Goal: Task Accomplishment & Management: Use online tool/utility

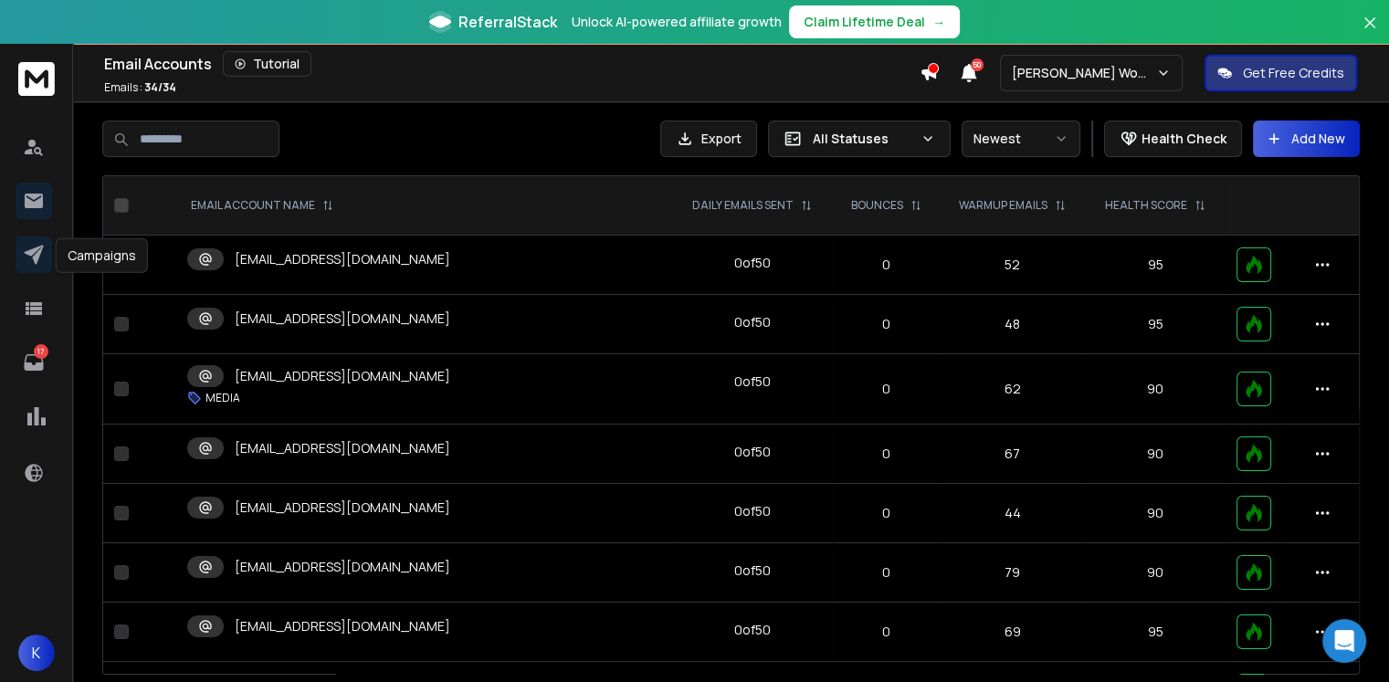
click at [39, 253] on icon at bounding box center [33, 255] width 19 height 19
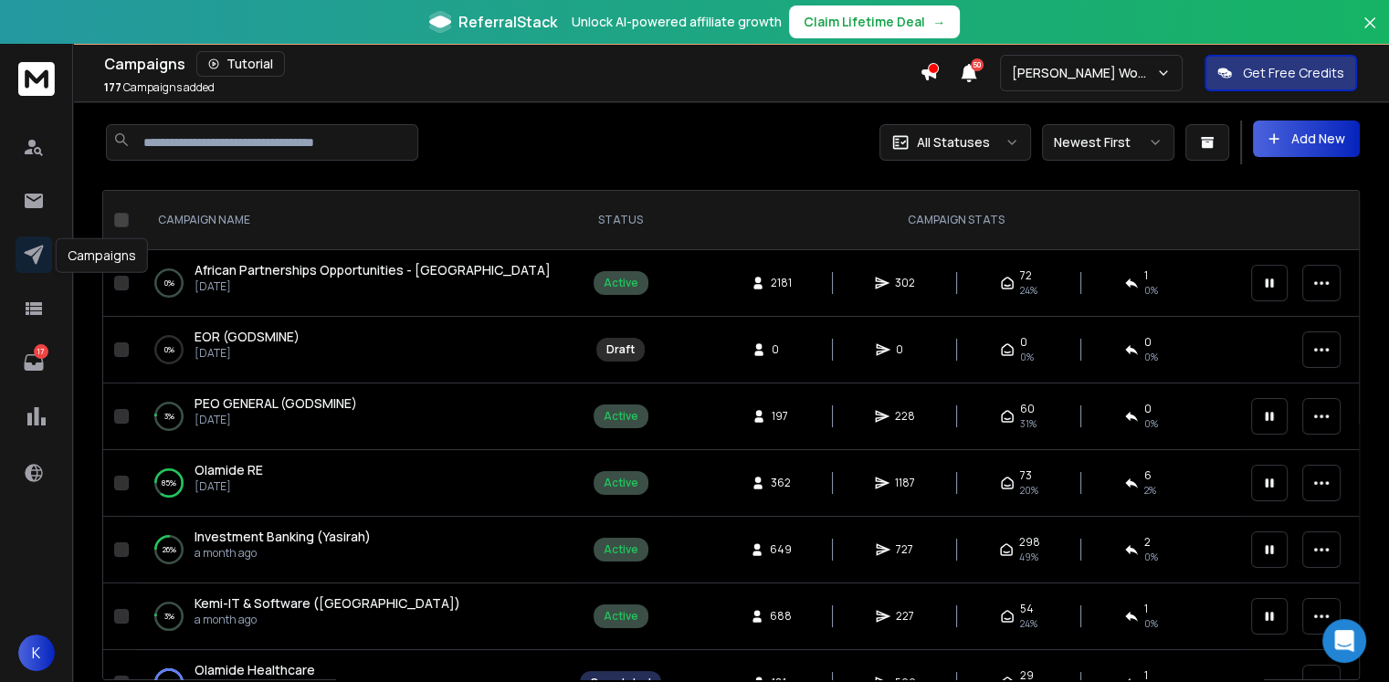
click at [1310, 146] on button "Add New" at bounding box center [1306, 139] width 107 height 37
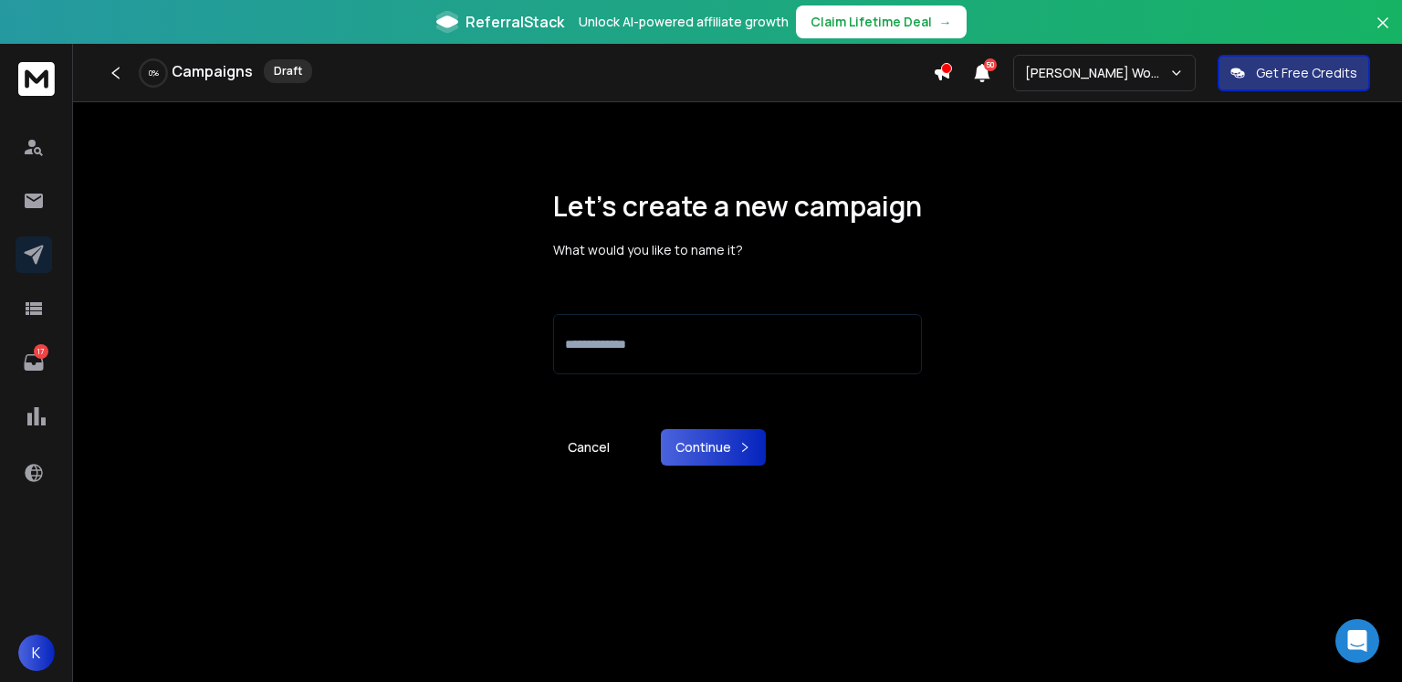
click at [646, 355] on input at bounding box center [737, 344] width 369 height 60
type input "*"
type input "**********"
click at [661, 429] on button "Continue" at bounding box center [713, 447] width 105 height 37
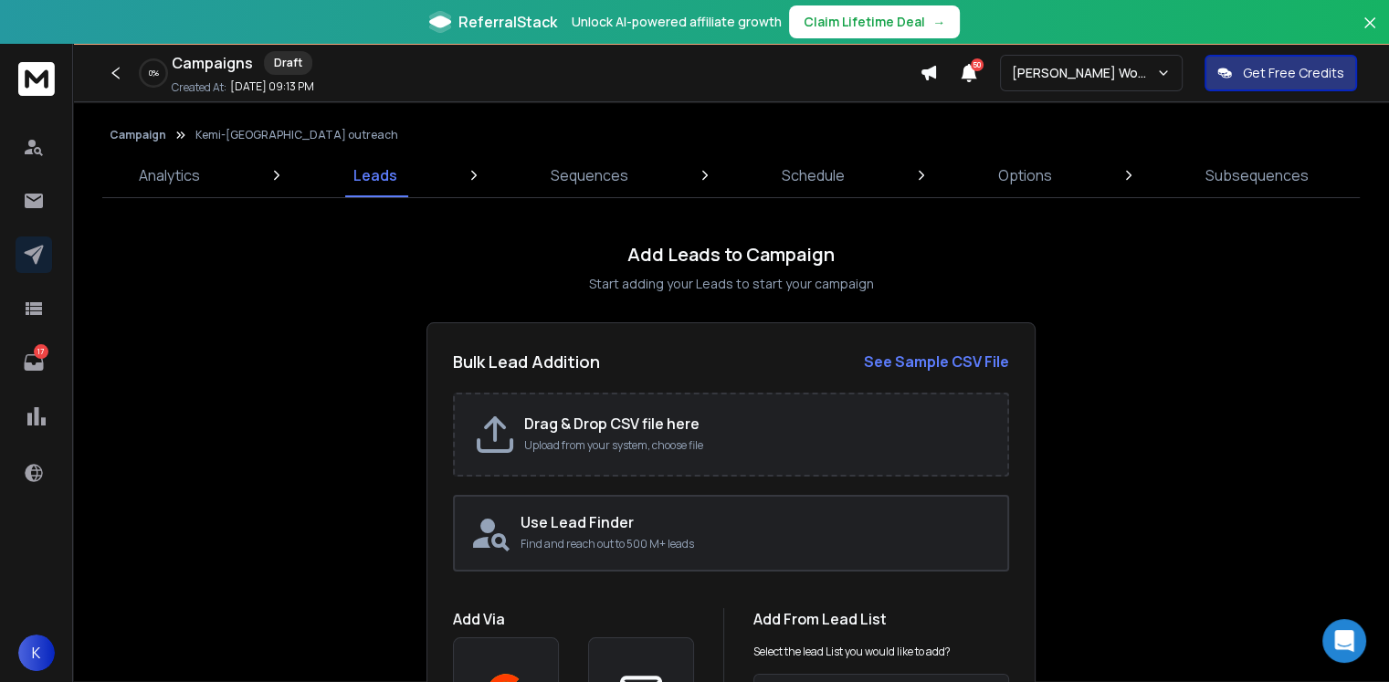
click at [601, 406] on div "Drag & Drop CSV file here Upload from your system, choose file" at bounding box center [731, 435] width 556 height 84
type input "**********"
click at [631, 439] on p "Upload from your system, choose file" at bounding box center [756, 445] width 465 height 15
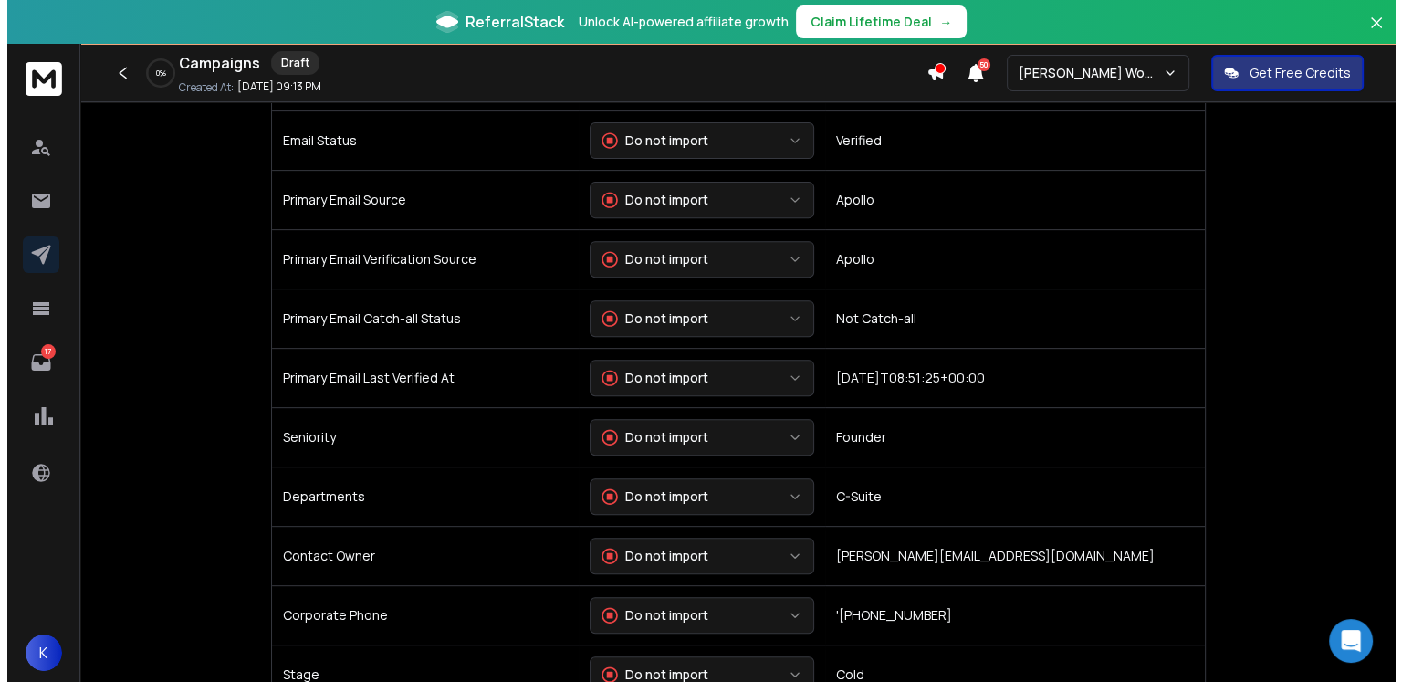
scroll to position [718, 0]
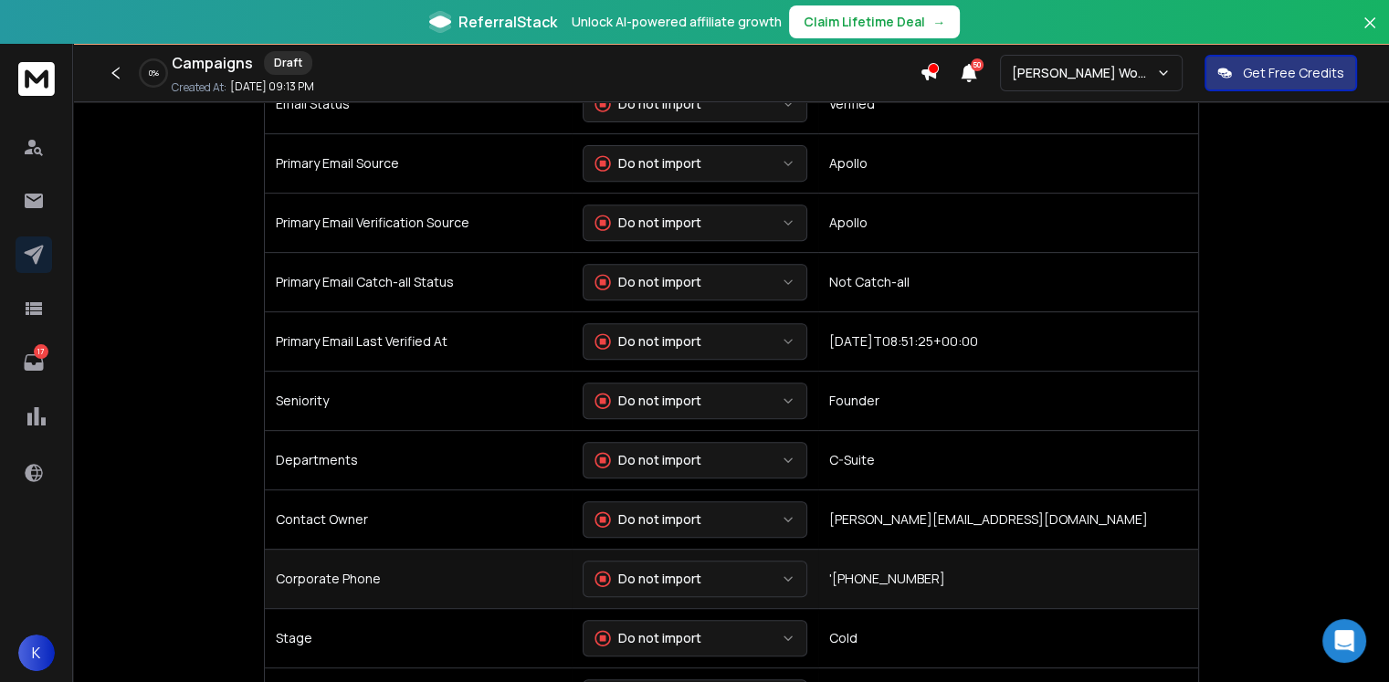
click at [792, 575] on button "Do not import" at bounding box center [694, 579] width 225 height 37
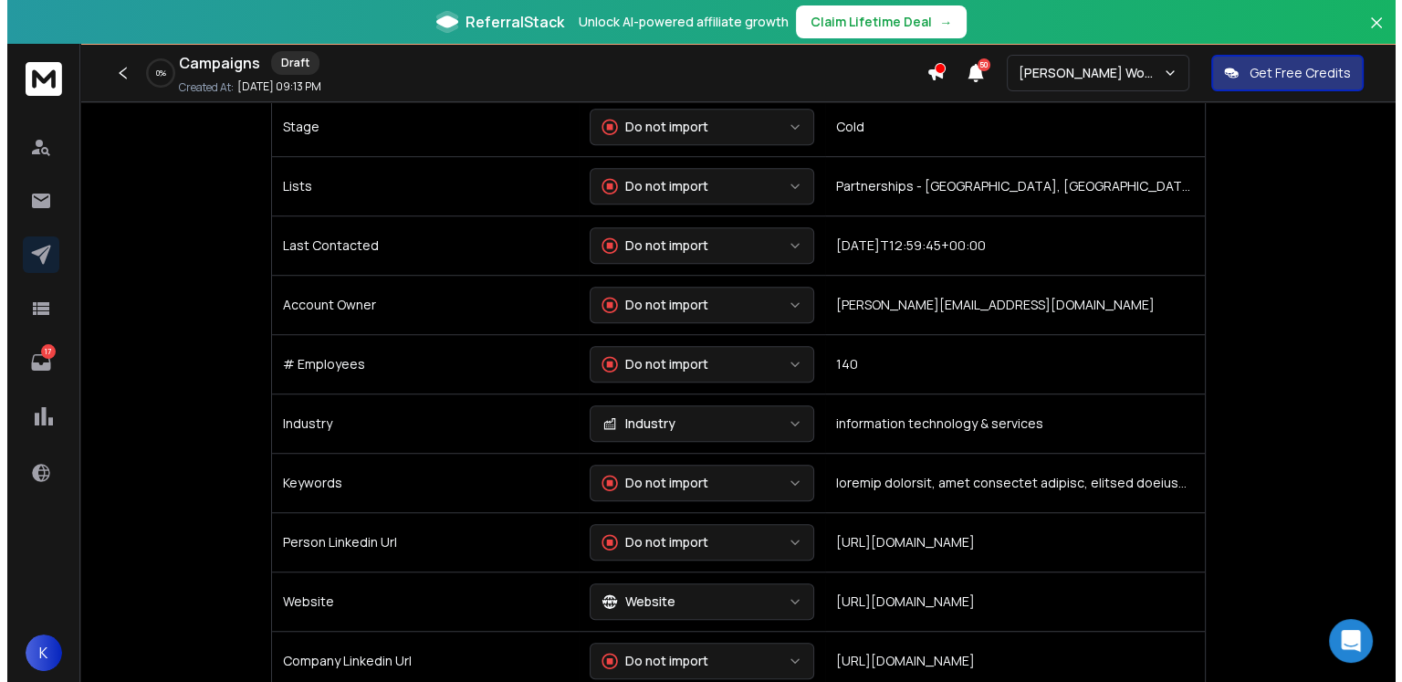
scroll to position [1265, 0]
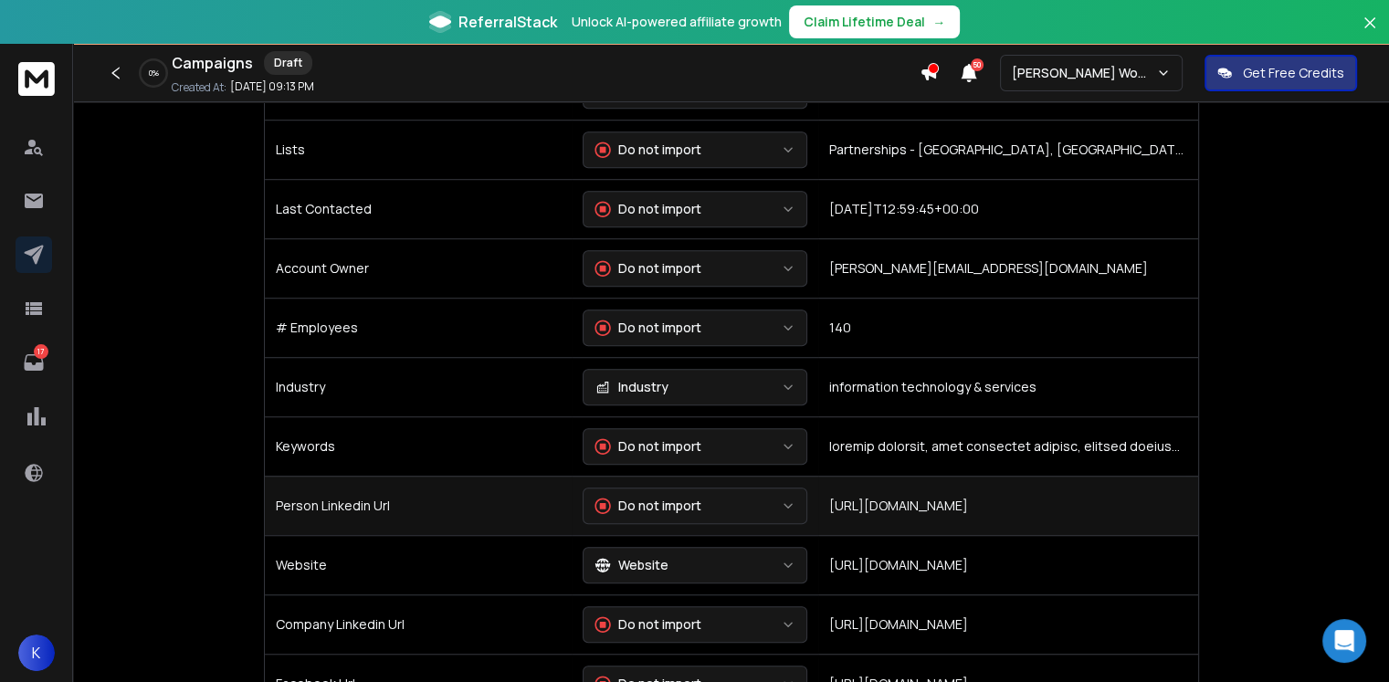
click at [789, 498] on icon "button" at bounding box center [788, 505] width 15 height 15
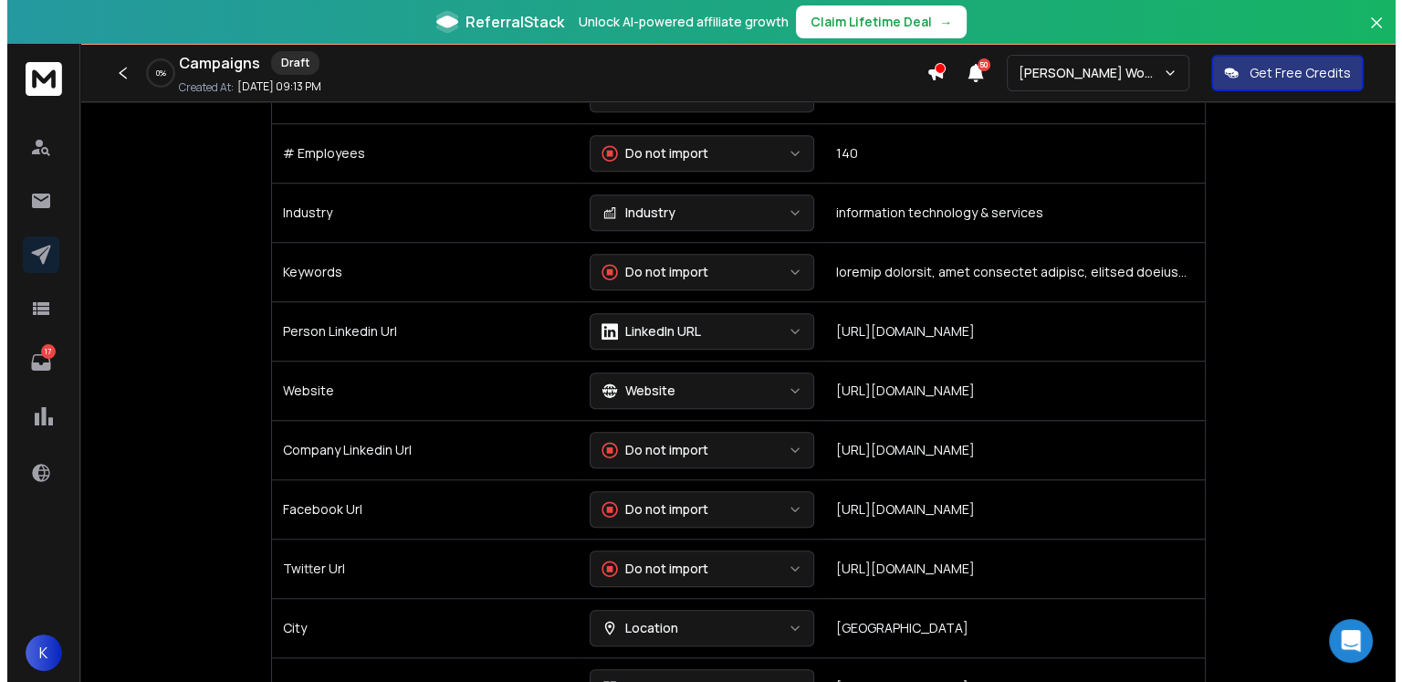
scroll to position [1448, 0]
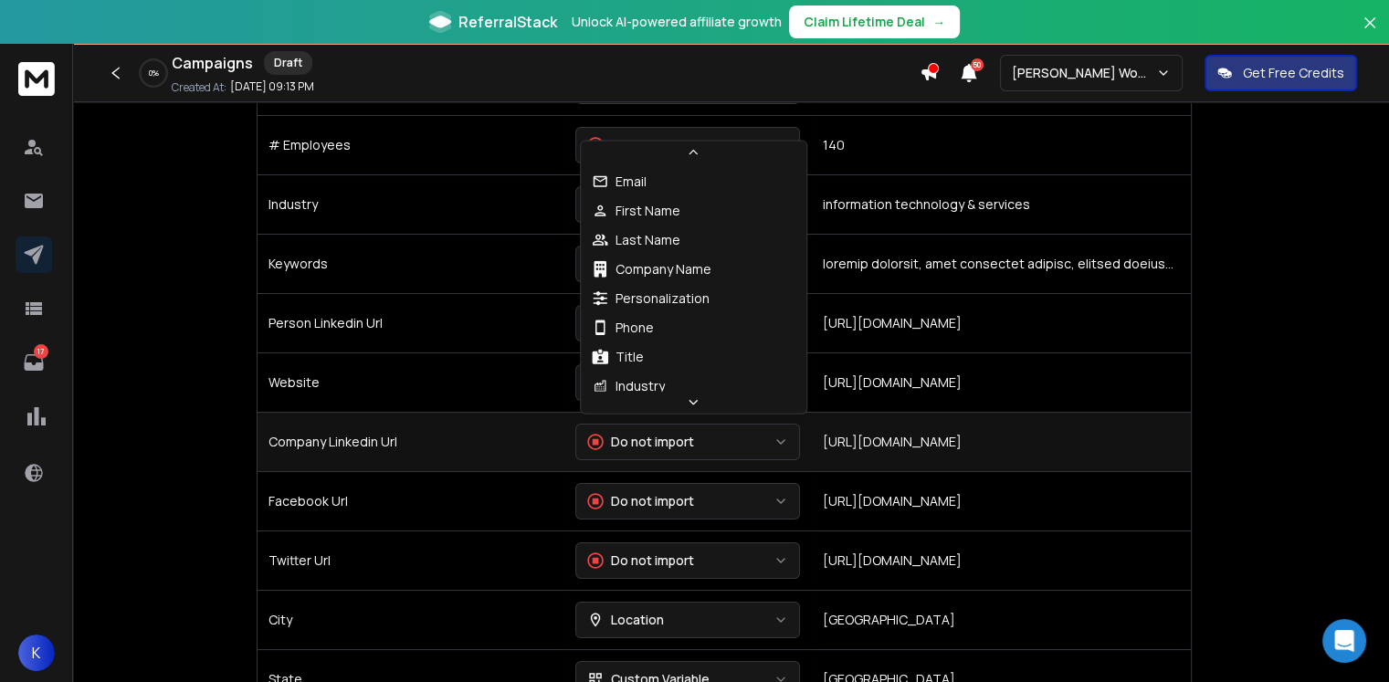
click at [780, 437] on icon "button" at bounding box center [780, 442] width 15 height 15
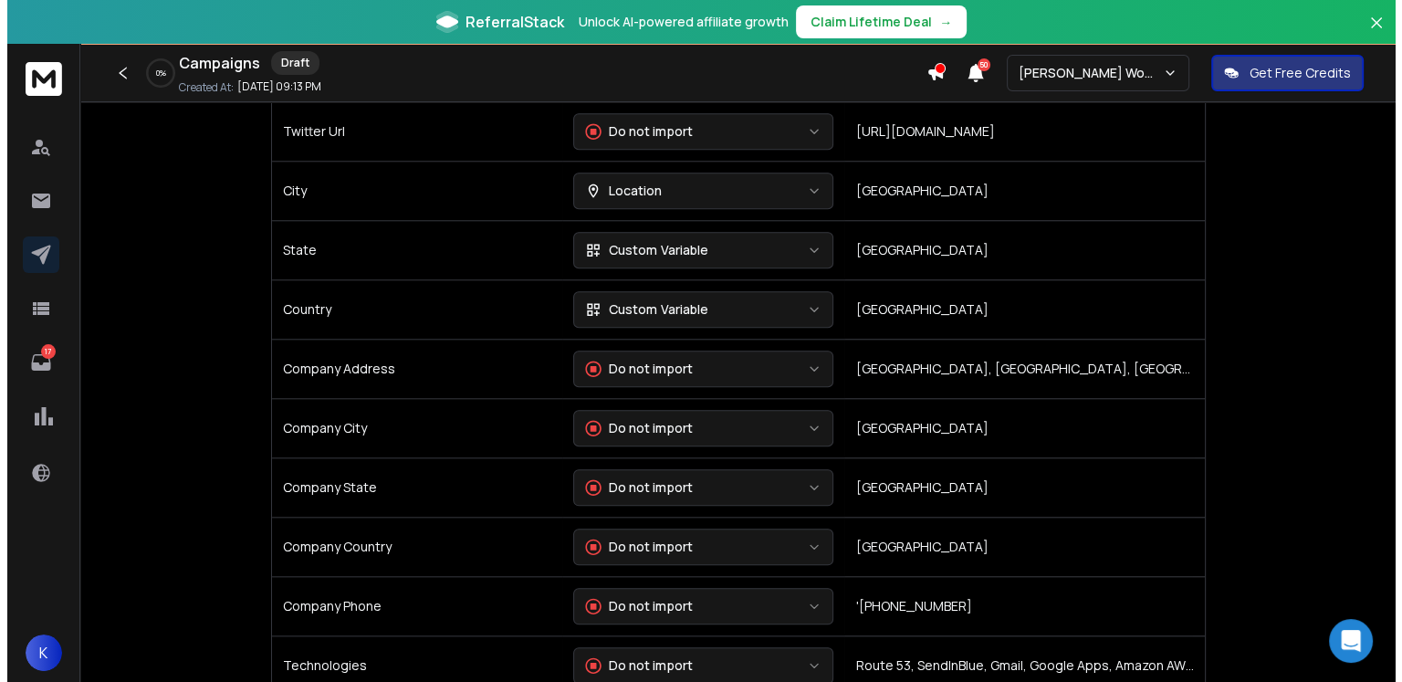
scroll to position [1886, 0]
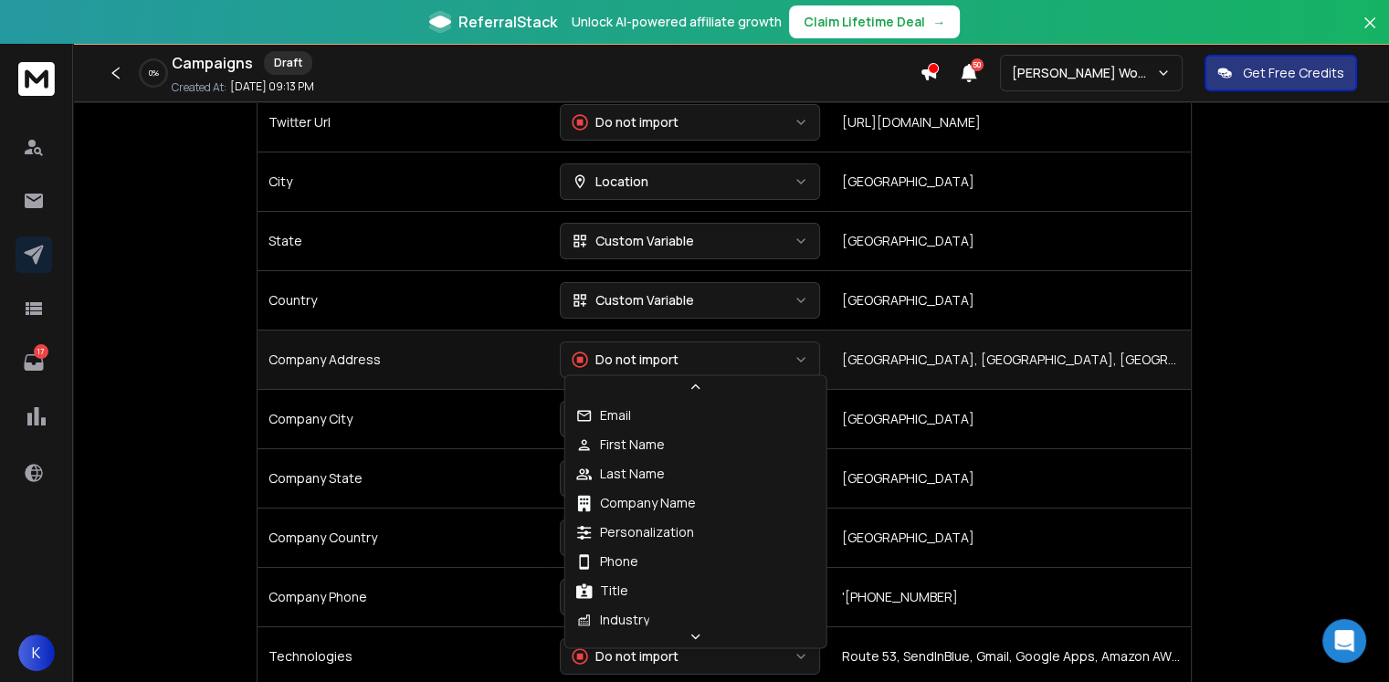
click at [800, 352] on icon "button" at bounding box center [800, 359] width 15 height 15
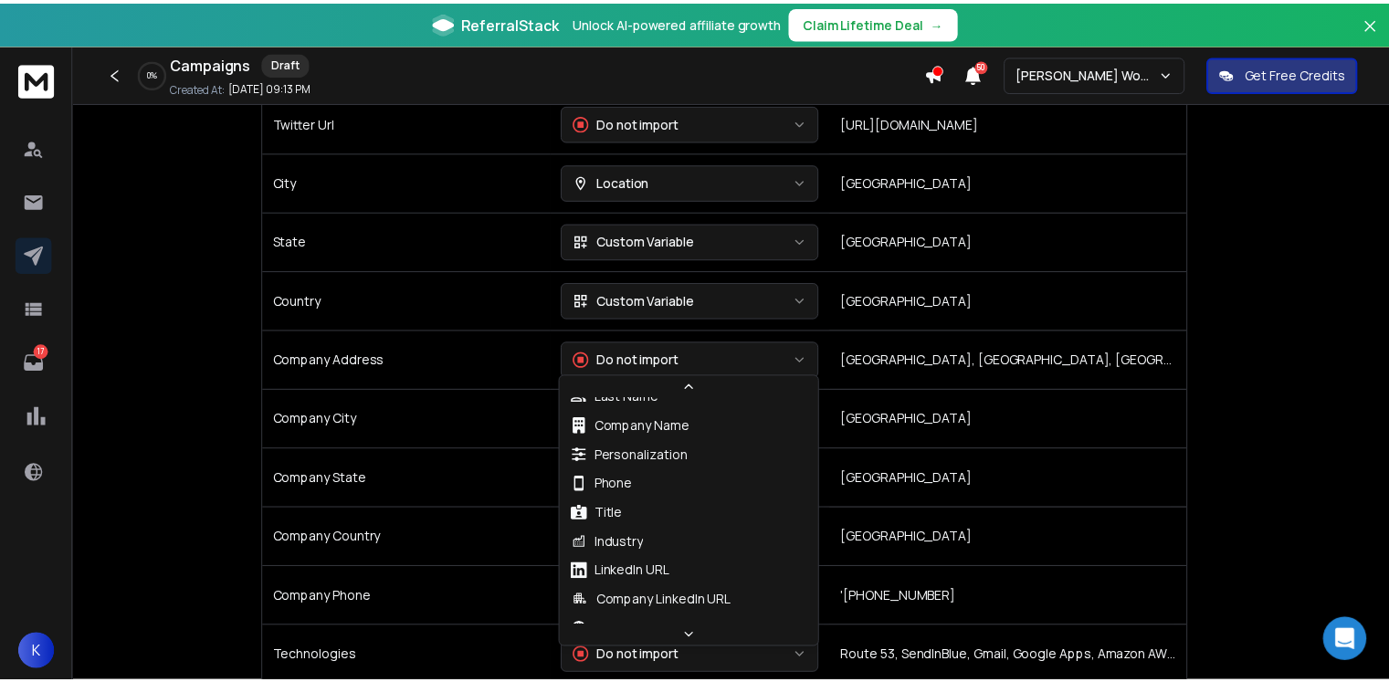
scroll to position [48, 0]
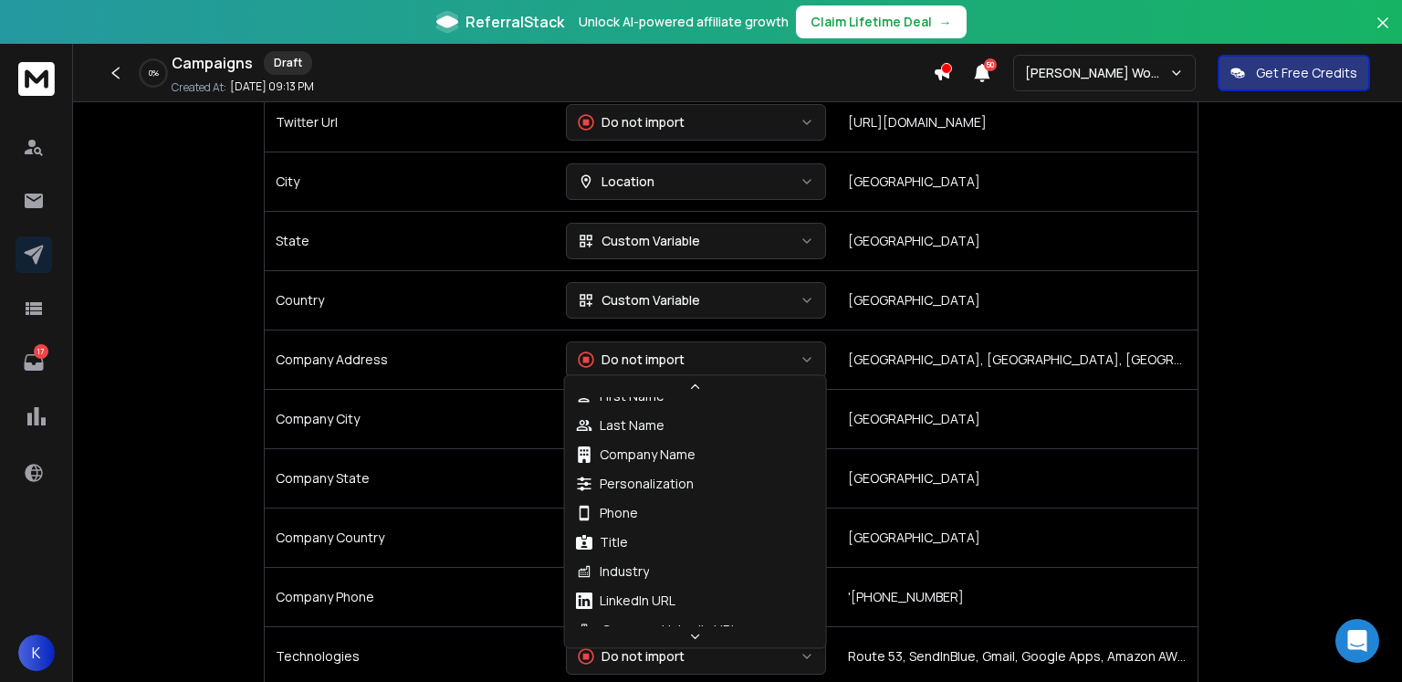
click at [1238, 519] on div "kenya tech.csv File Processed Upload all variables COLUMN NAME SELECT TYPE SAMP…" at bounding box center [694, 38] width 1389 height 3761
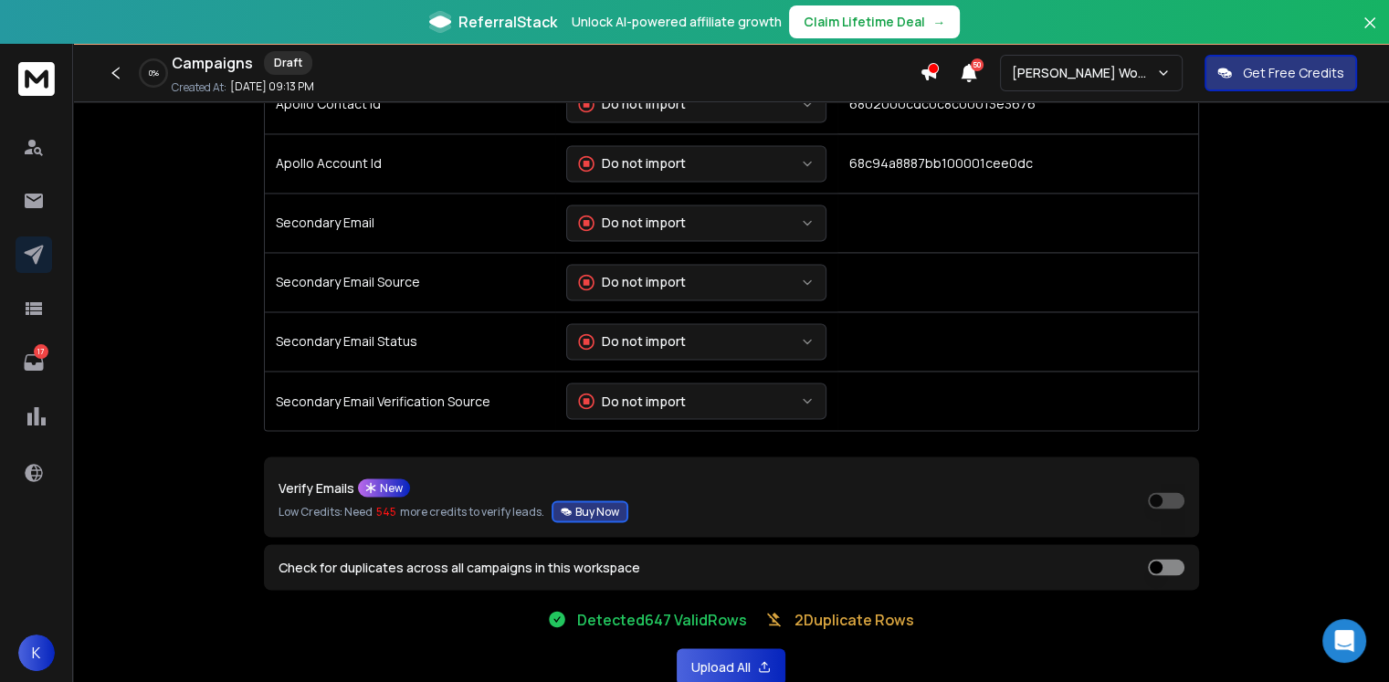
scroll to position [3111, 0]
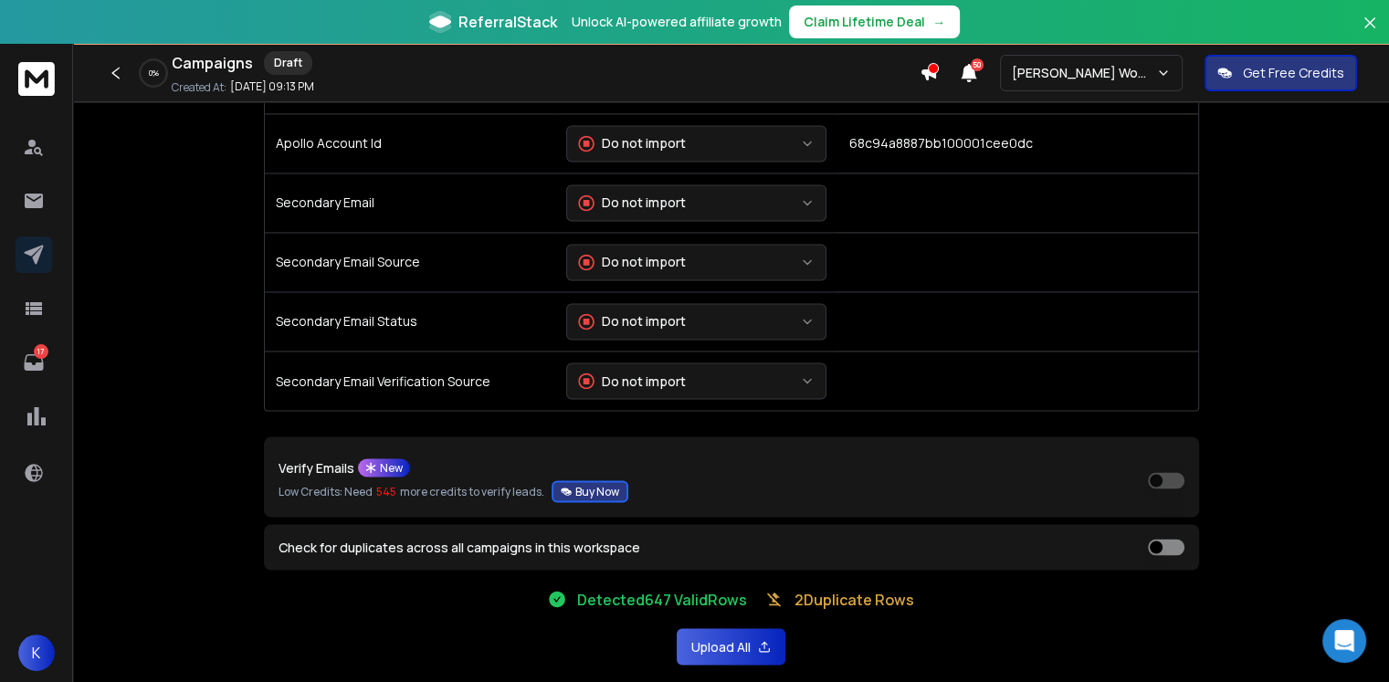
click at [723, 636] on button "Upload All" at bounding box center [731, 646] width 109 height 37
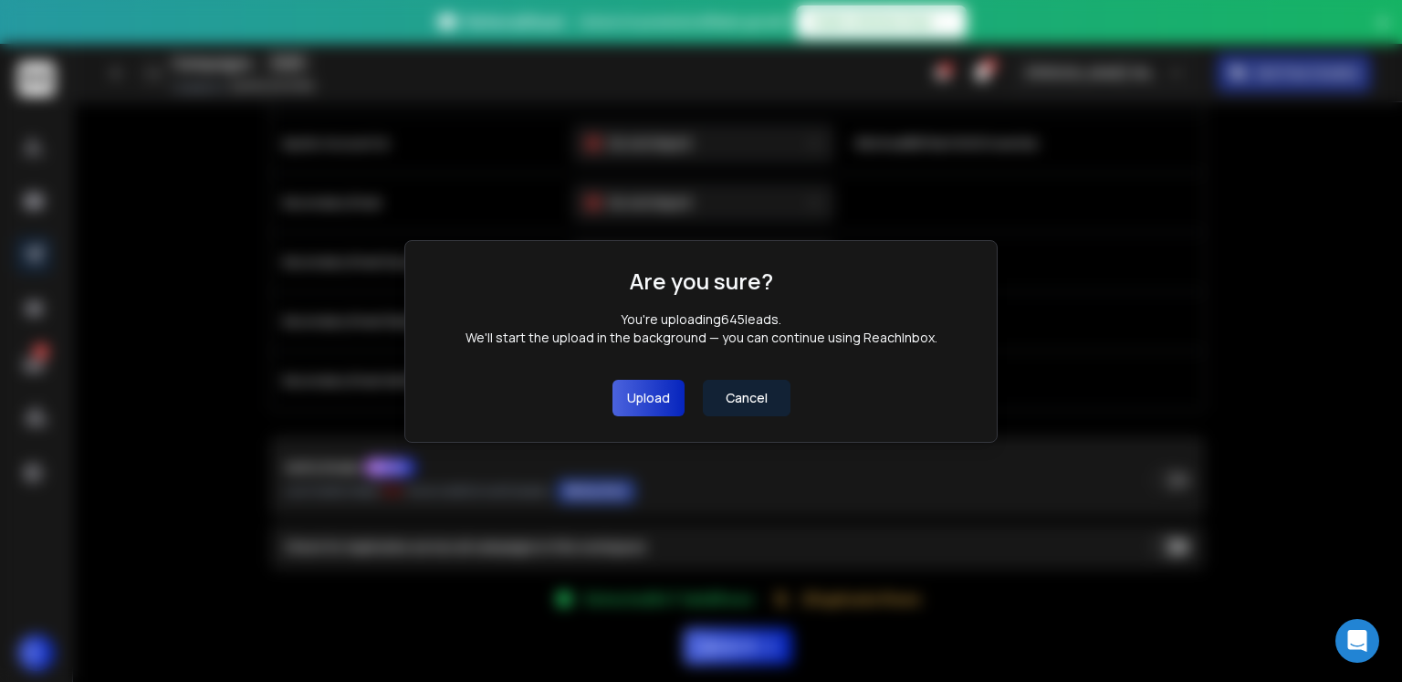
click at [635, 384] on button "Upload" at bounding box center [649, 398] width 72 height 37
